Goal: Communication & Community: Answer question/provide support

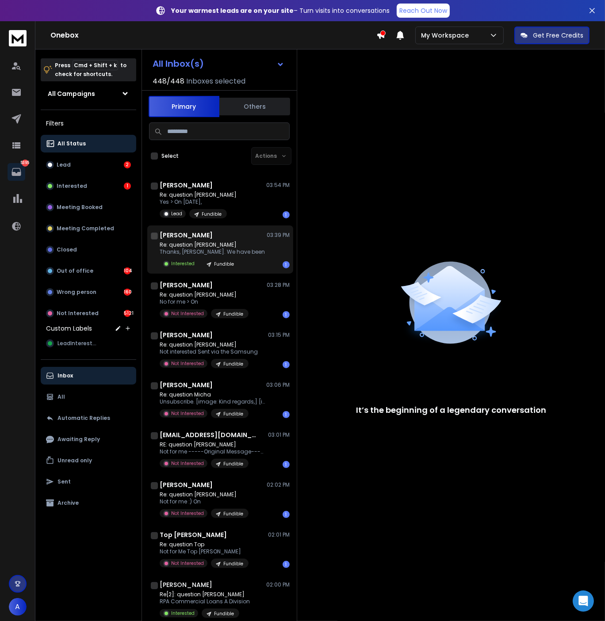
click at [199, 243] on p "Re: question [PERSON_NAME]" at bounding box center [212, 244] width 105 height 7
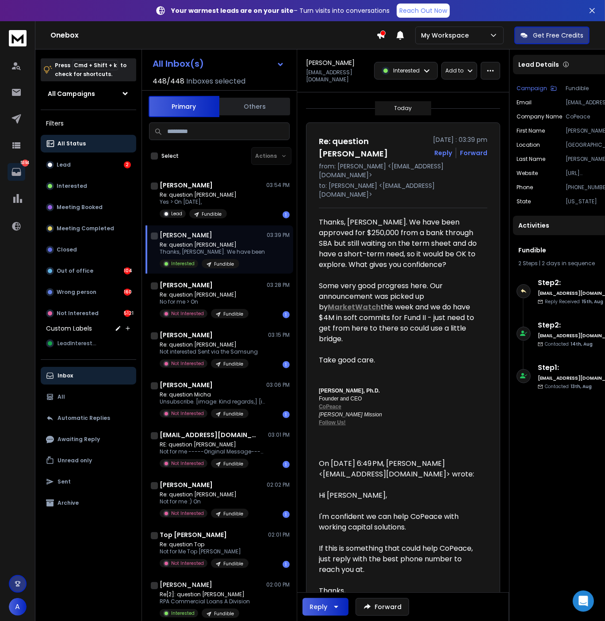
click at [413, 162] on p "from: [PERSON_NAME] <[EMAIL_ADDRESS][DOMAIN_NAME]>" at bounding box center [403, 171] width 168 height 18
drag, startPoint x: 413, startPoint y: 159, endPoint x: 442, endPoint y: 154, distance: 29.1
click at [442, 162] on p "from: [PERSON_NAME] <[EMAIL_ADDRESS][DOMAIN_NAME]>" at bounding box center [403, 171] width 168 height 18
click at [434, 65] on div "Interested" at bounding box center [405, 70] width 63 height 17
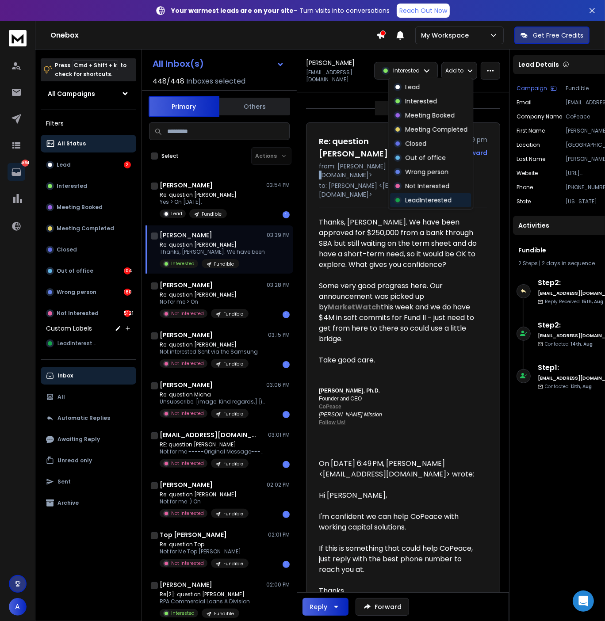
click at [435, 202] on p "LeadInterested" at bounding box center [428, 200] width 46 height 9
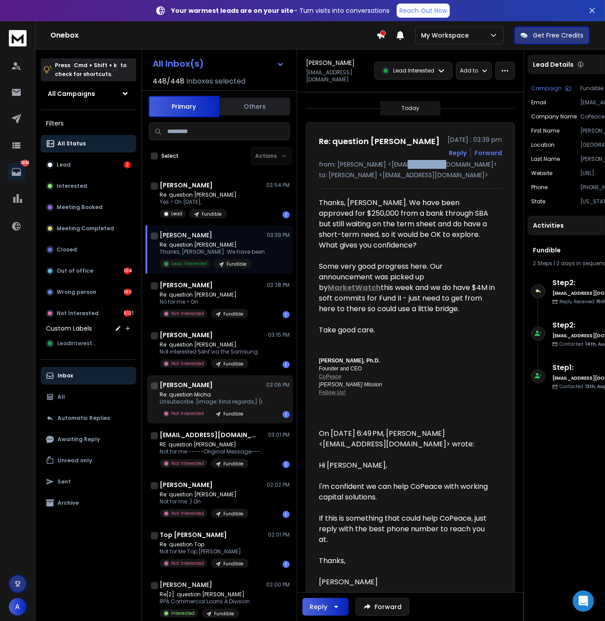
scroll to position [60, 0]
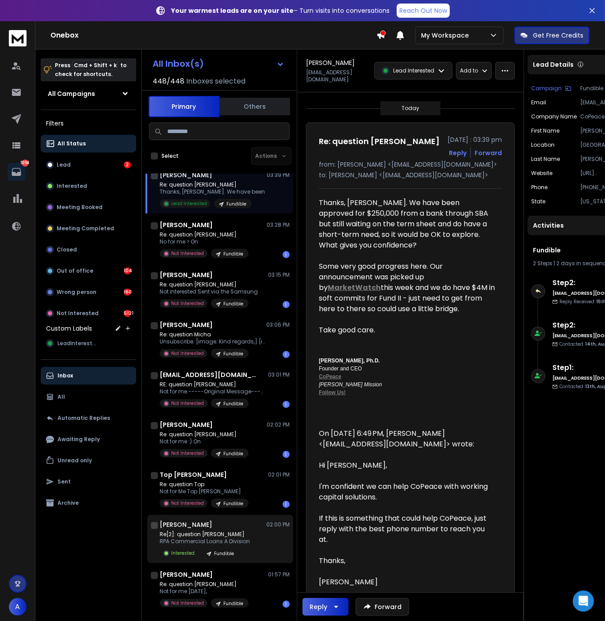
click at [231, 537] on p "Re[2]: question [PERSON_NAME]" at bounding box center [205, 534] width 90 height 7
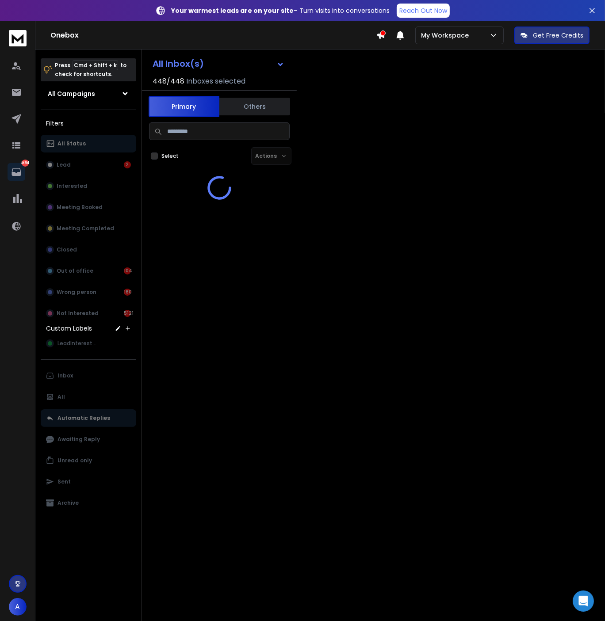
scroll to position [0, 0]
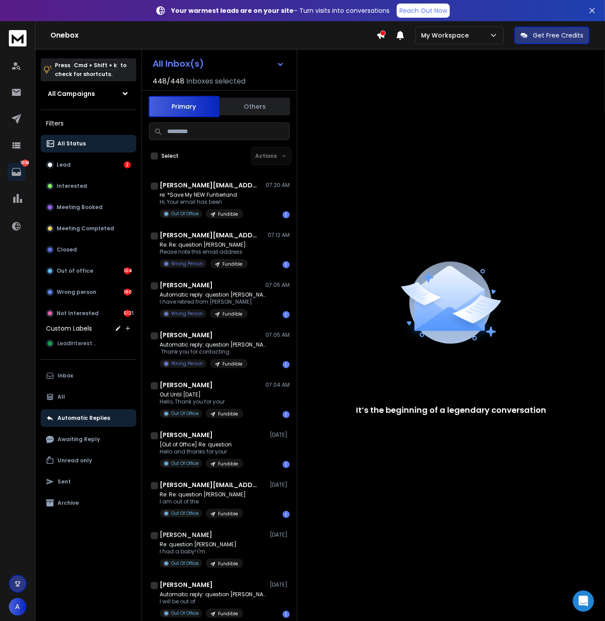
click at [76, 345] on span "LeadInterested" at bounding box center [78, 343] width 42 height 7
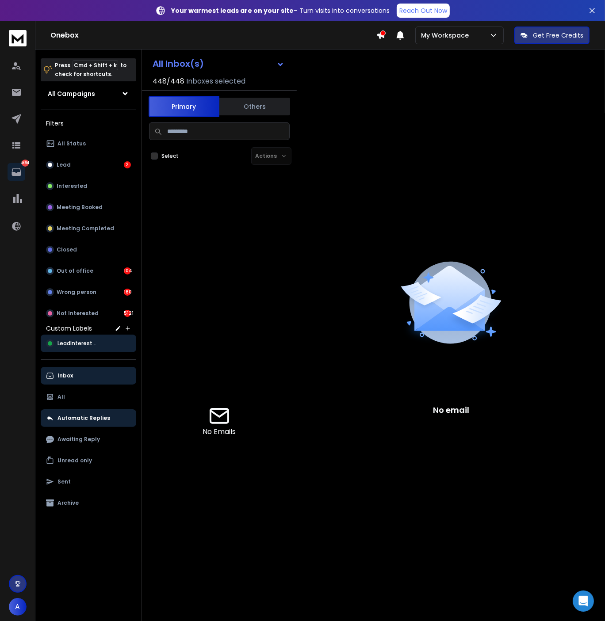
click at [82, 375] on button "Inbox" at bounding box center [88, 376] width 95 height 18
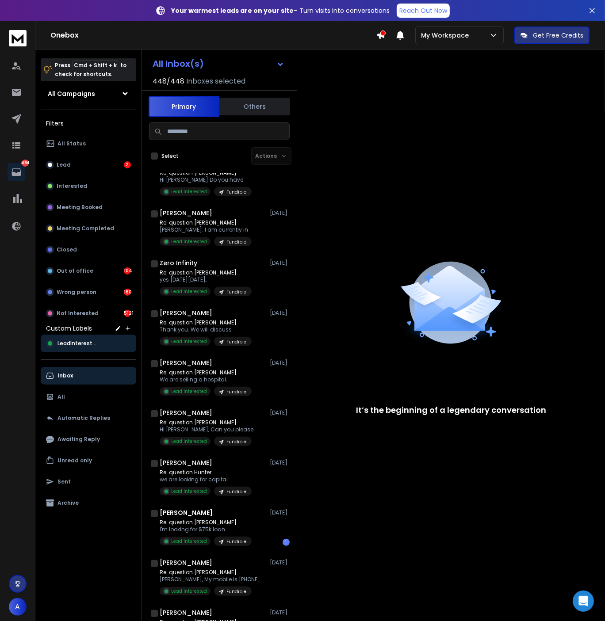
scroll to position [490, 0]
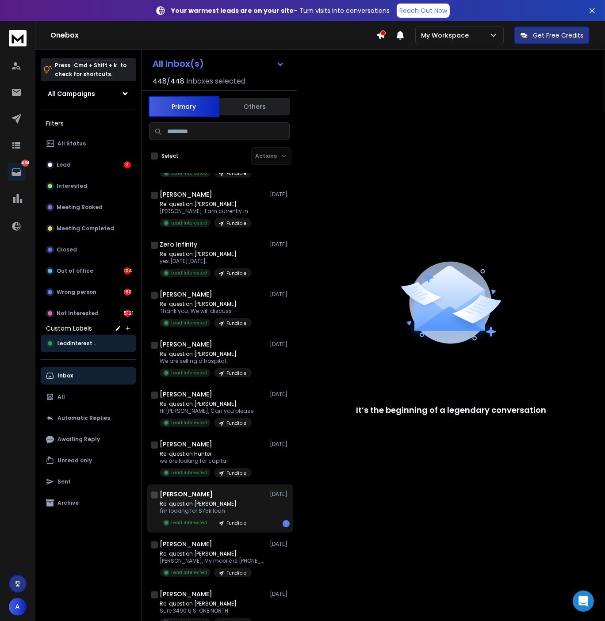
click at [220, 505] on p "Re: question [PERSON_NAME]" at bounding box center [206, 503] width 92 height 7
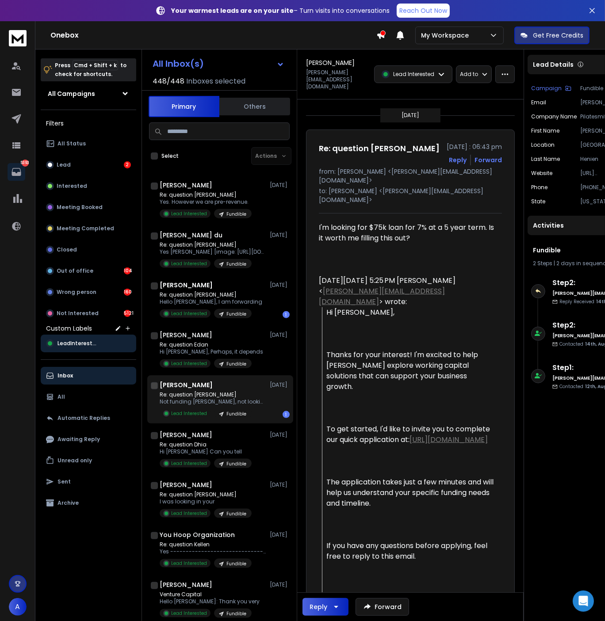
scroll to position [1051, 0]
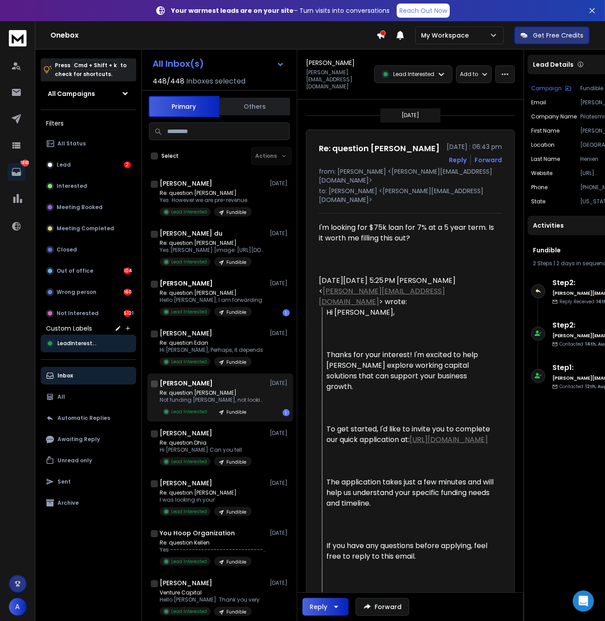
click at [248, 397] on p "Not funding [PERSON_NAME], not looking" at bounding box center [213, 399] width 106 height 7
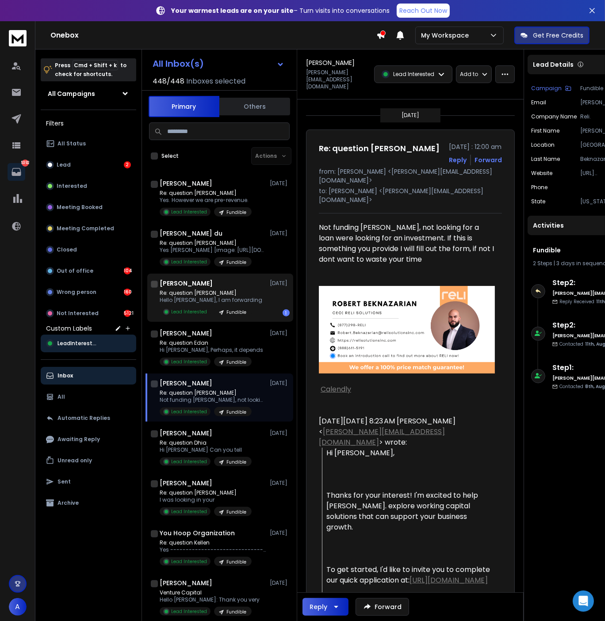
click at [257, 305] on div "Re: question [PERSON_NAME] Hello [PERSON_NAME], I am forwarding Lead Interested…" at bounding box center [225, 302] width 130 height 27
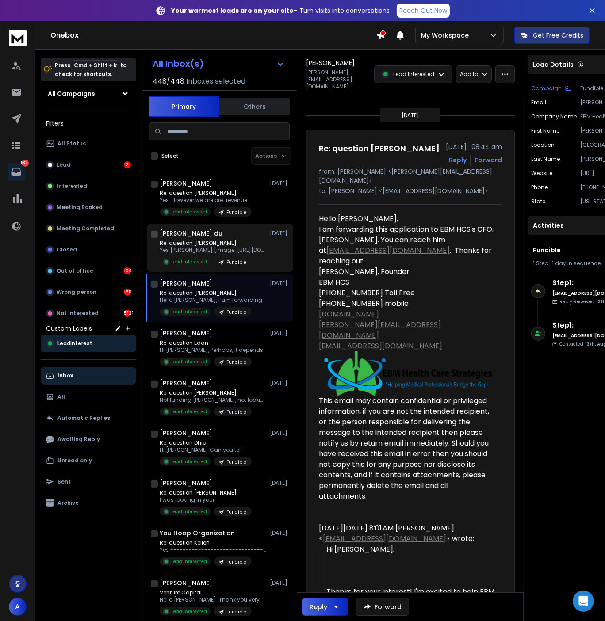
click at [248, 241] on p "Re: question [PERSON_NAME]" at bounding box center [213, 243] width 106 height 7
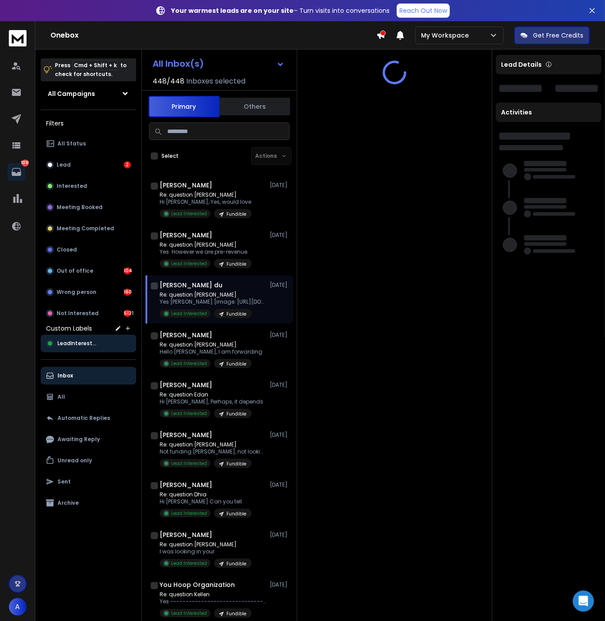
scroll to position [985, 0]
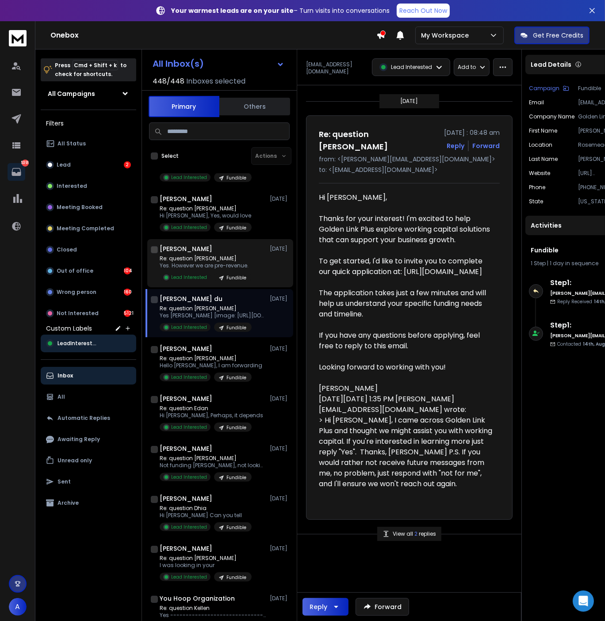
click at [248, 264] on p "Yes. However we are pre-revenue." at bounding box center [206, 265] width 92 height 7
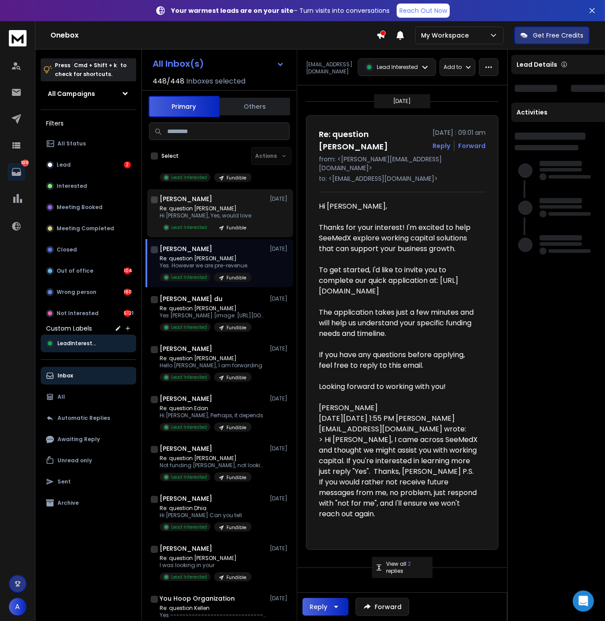
click at [246, 215] on p "Hi [PERSON_NAME], Yes, would love" at bounding box center [206, 215] width 92 height 7
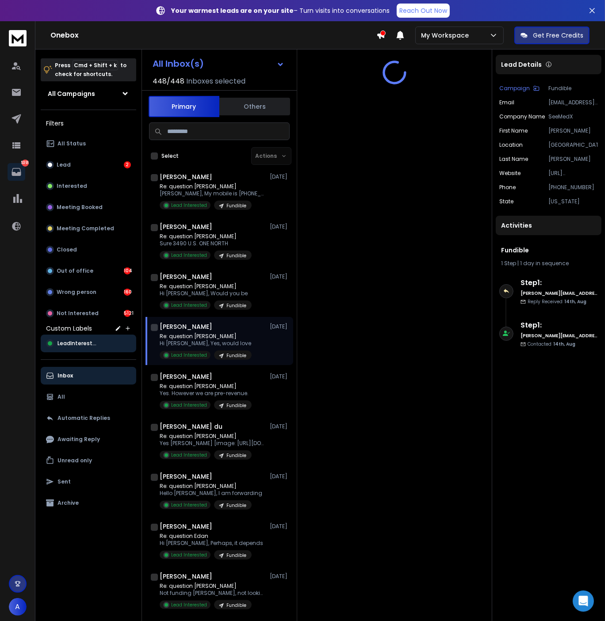
scroll to position [857, 0]
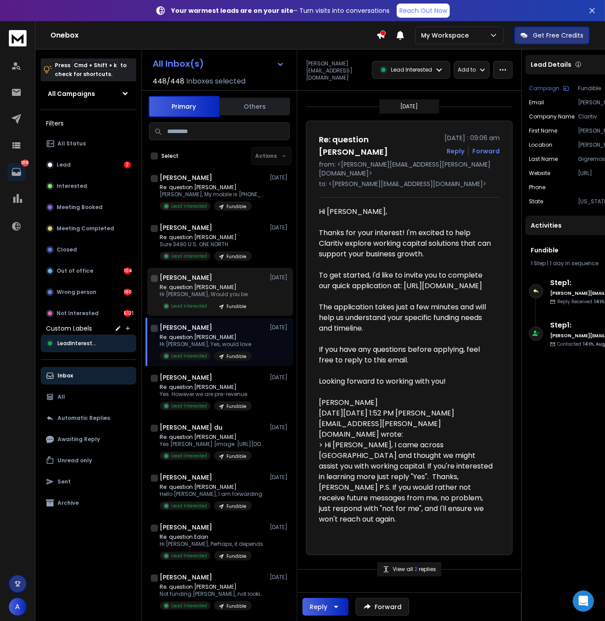
click at [248, 286] on p "Re: question [PERSON_NAME]" at bounding box center [206, 287] width 92 height 7
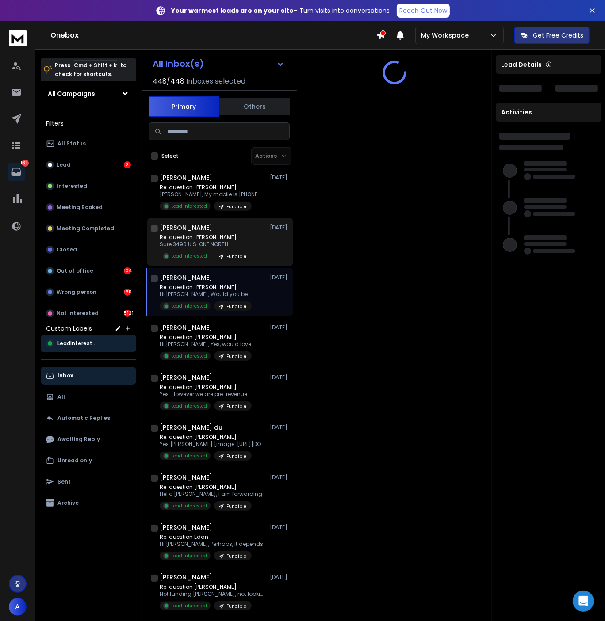
click at [245, 235] on p "Re: question [PERSON_NAME]" at bounding box center [206, 237] width 92 height 7
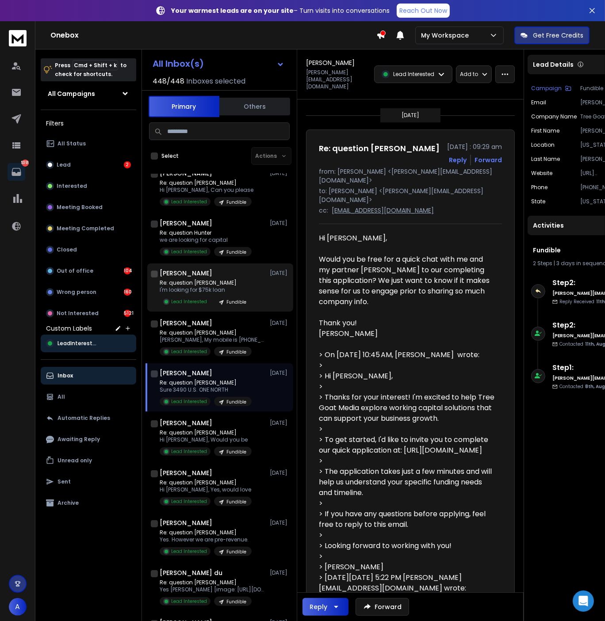
scroll to position [711, 0]
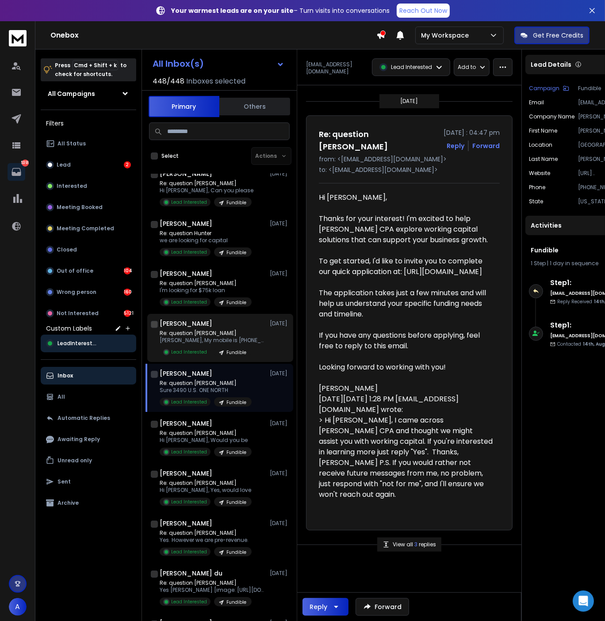
click at [244, 326] on div "[PERSON_NAME] [DATE]" at bounding box center [225, 323] width 130 height 9
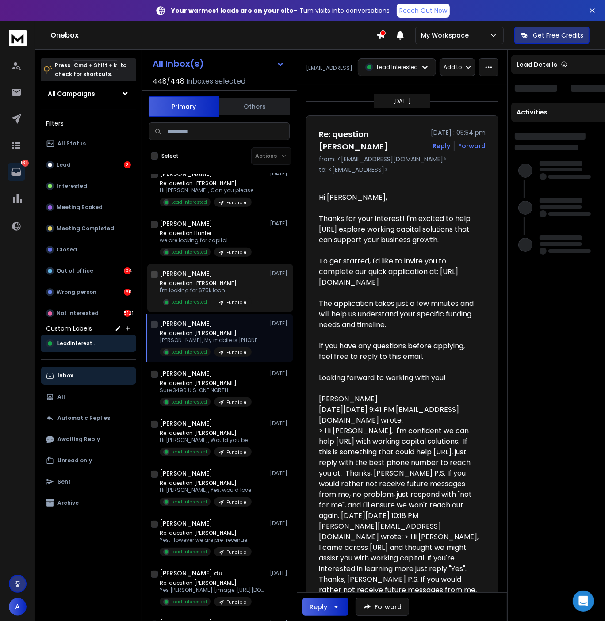
click at [238, 283] on p "Re: question [PERSON_NAME]" at bounding box center [206, 283] width 92 height 7
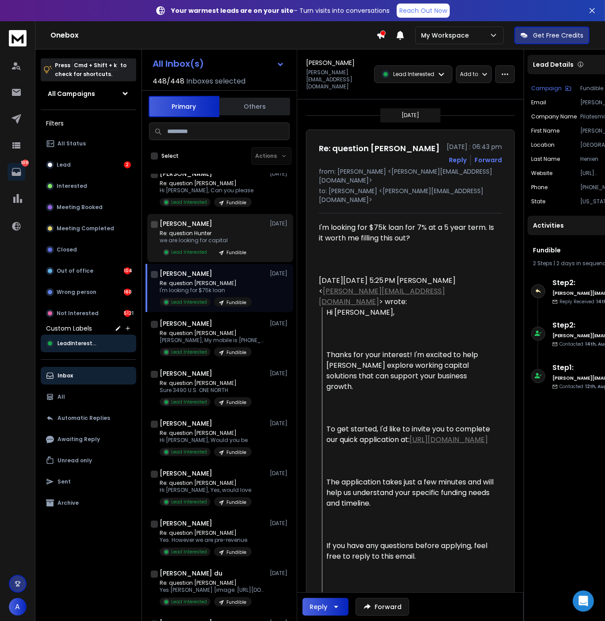
click at [231, 233] on p "Re: question Hunter" at bounding box center [206, 233] width 92 height 7
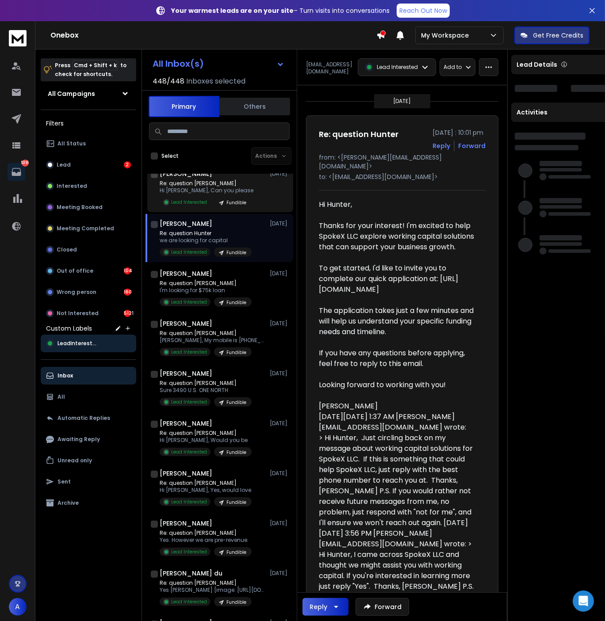
click at [233, 186] on p "Re: question [PERSON_NAME]" at bounding box center [207, 183] width 94 height 7
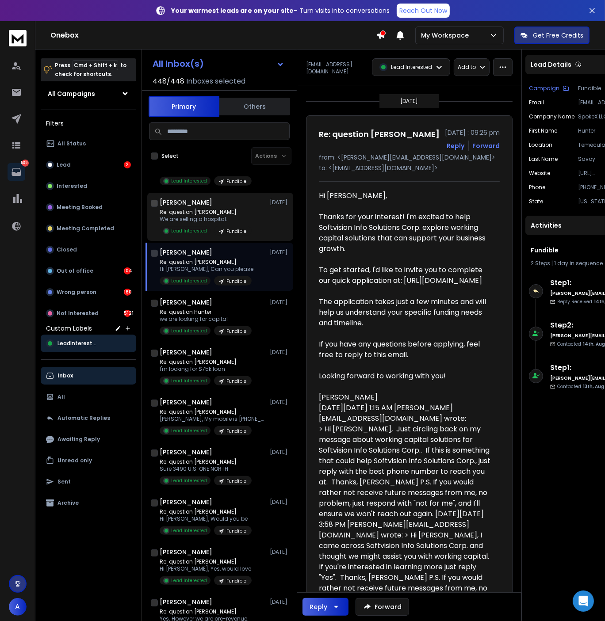
scroll to position [563, 0]
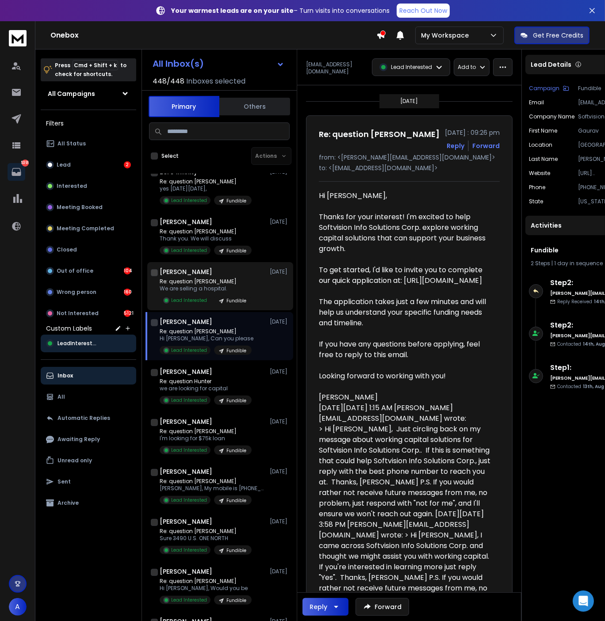
click at [244, 288] on p "We are selling a hospital." at bounding box center [206, 288] width 92 height 7
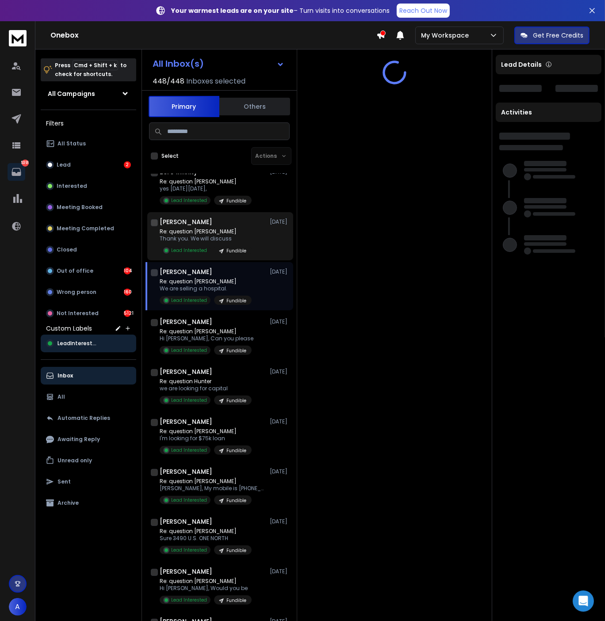
click at [242, 237] on p "Thank you. We will discuss" at bounding box center [206, 238] width 92 height 7
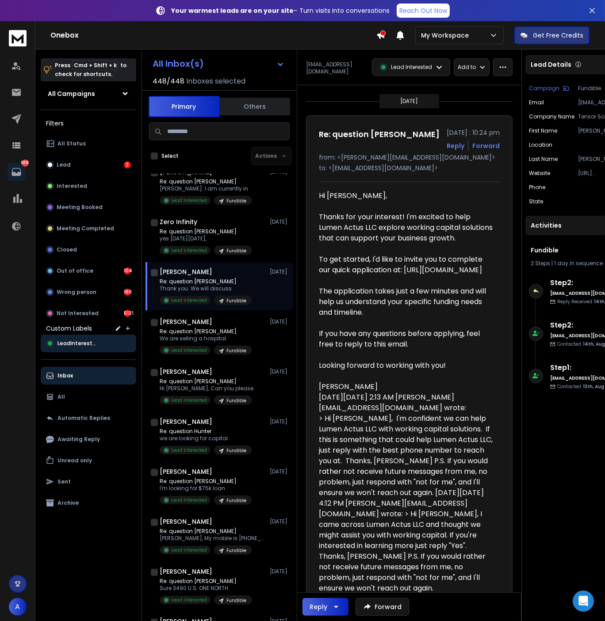
scroll to position [499, 0]
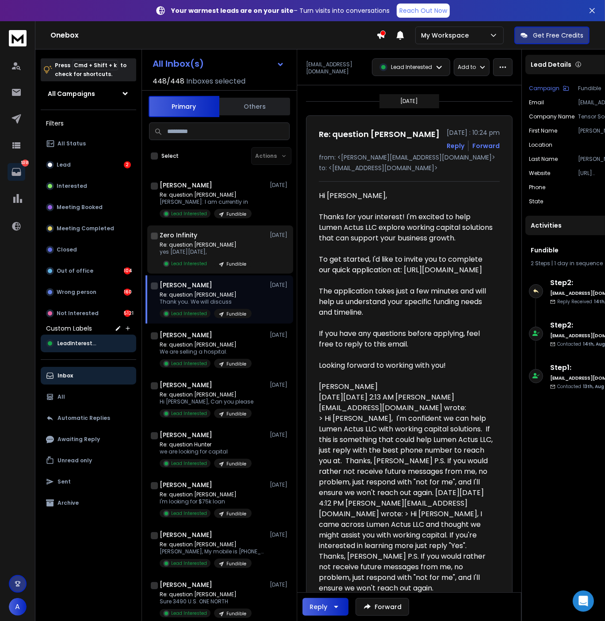
click at [245, 258] on div "Re: question [PERSON_NAME] yes [DATE][DATE], Lead Interested Fundible" at bounding box center [206, 254] width 92 height 27
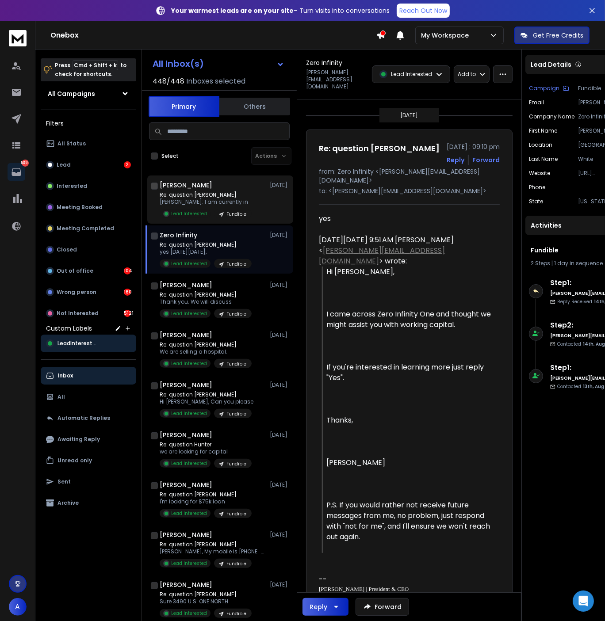
click at [242, 203] on p "[PERSON_NAME]: I am currently in" at bounding box center [206, 201] width 92 height 7
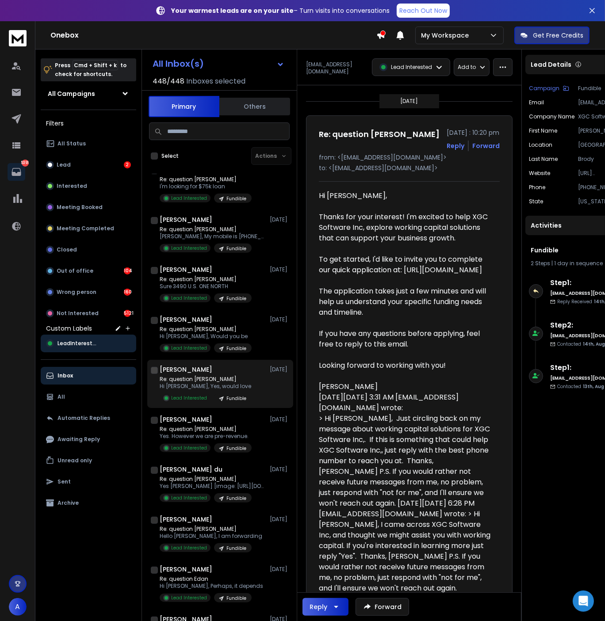
scroll to position [842, 0]
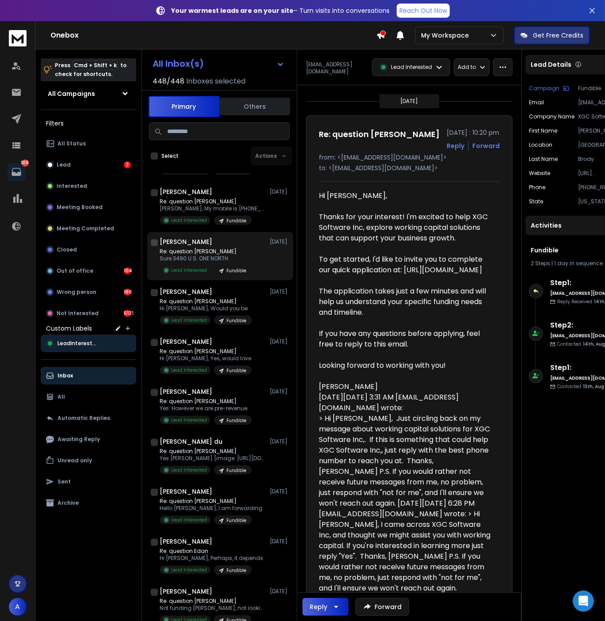
click at [214, 253] on p "Re: question [PERSON_NAME]" at bounding box center [206, 251] width 92 height 7
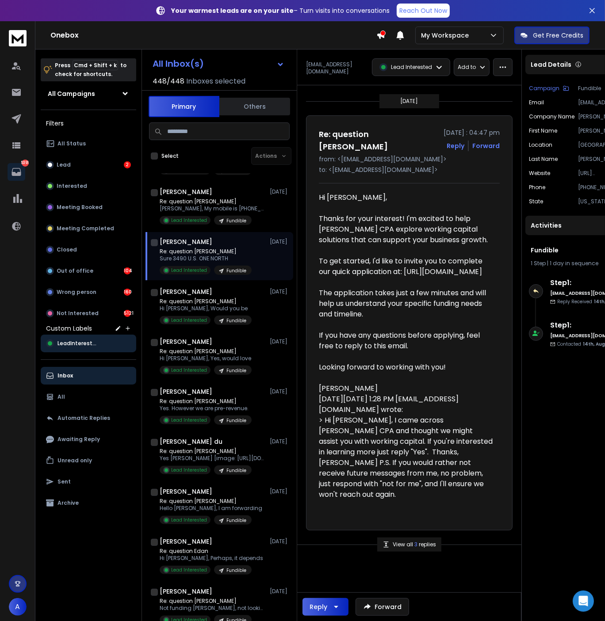
click at [371, 165] on p "to: <[EMAIL_ADDRESS][DOMAIN_NAME]>" at bounding box center [409, 169] width 181 height 9
drag, startPoint x: 371, startPoint y: 164, endPoint x: 399, endPoint y: 165, distance: 27.9
click at [399, 165] on p "to: <[EMAIL_ADDRESS][DOMAIN_NAME]>" at bounding box center [409, 169] width 181 height 9
click at [412, 544] on p "View all 3 replies" at bounding box center [414, 544] width 43 height 7
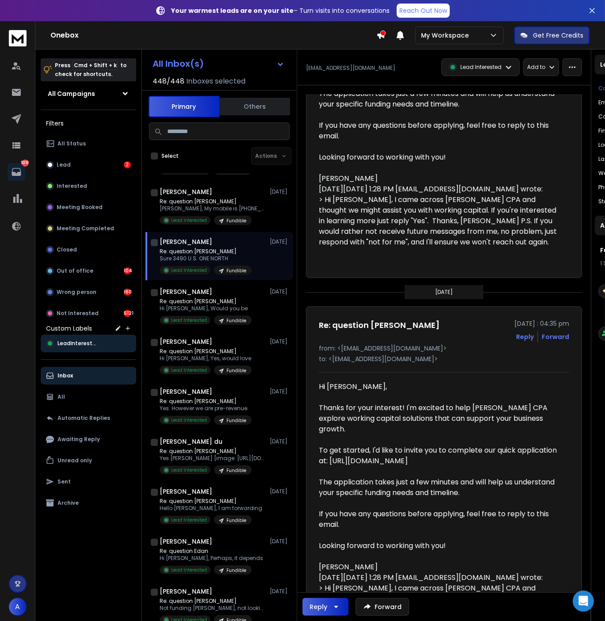
scroll to position [0, 0]
